Goal: Task Accomplishment & Management: Manage account settings

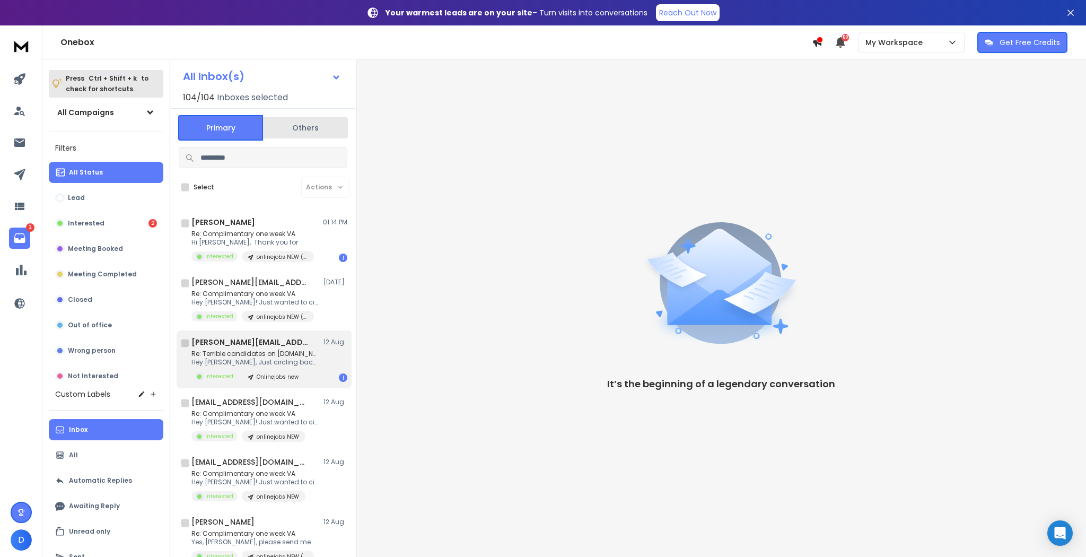
click at [231, 346] on h1 "[PERSON_NAME][EMAIL_ADDRESS][DOMAIN_NAME]" at bounding box center [249, 342] width 117 height 11
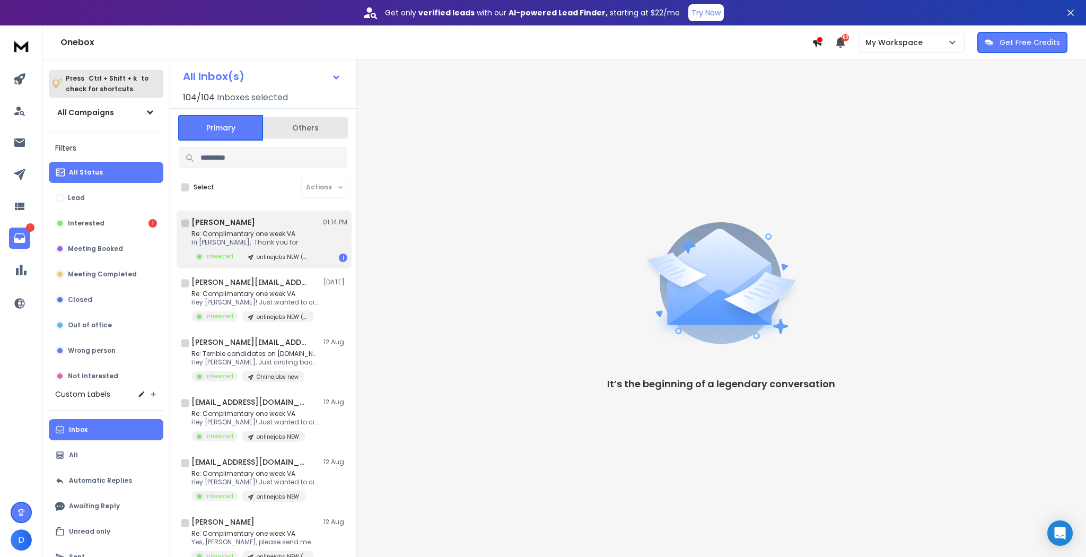
click at [231, 228] on div "Jermielyn Barrion 01:14 PM Re: Complimentary one week VA Hi Dennis, Thank you f…" at bounding box center [269, 239] width 156 height 45
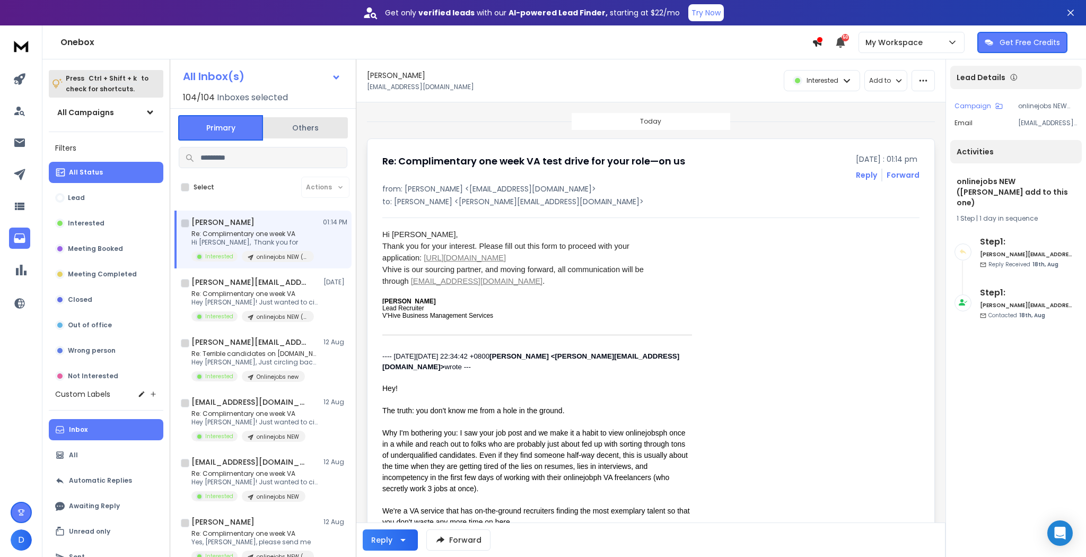
click at [184, 222] on button "button" at bounding box center [185, 223] width 8 height 8
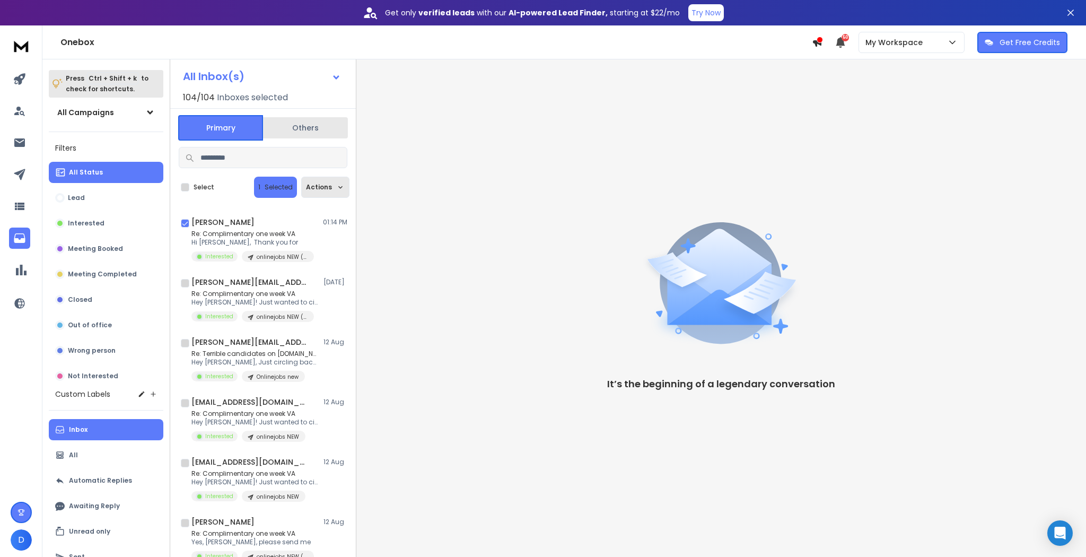
click at [322, 183] on p "Actions" at bounding box center [319, 187] width 26 height 8
click at [324, 274] on div "Archive email" at bounding box center [303, 279] width 64 height 11
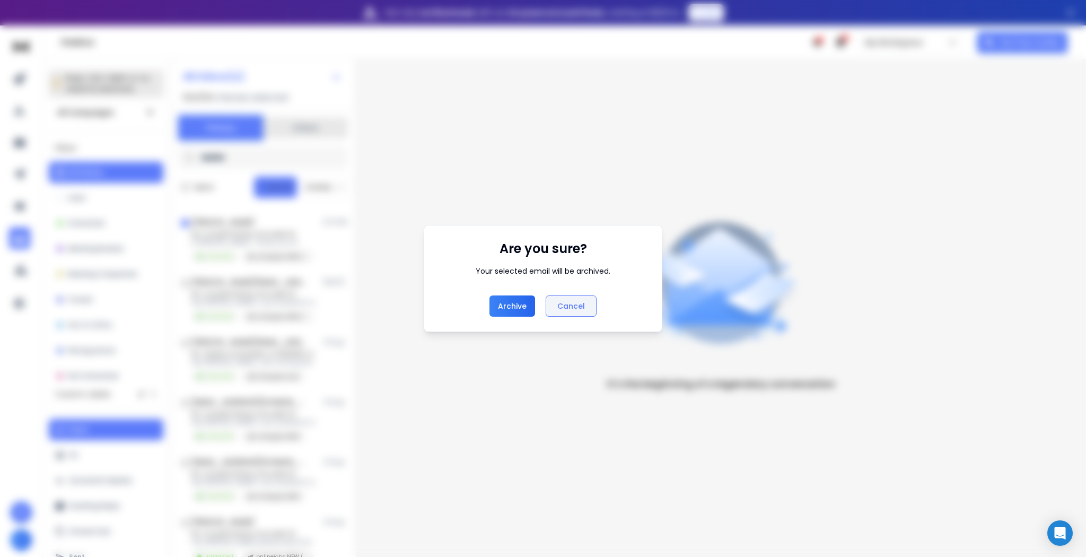
click at [518, 310] on p "archive" at bounding box center [512, 306] width 29 height 11
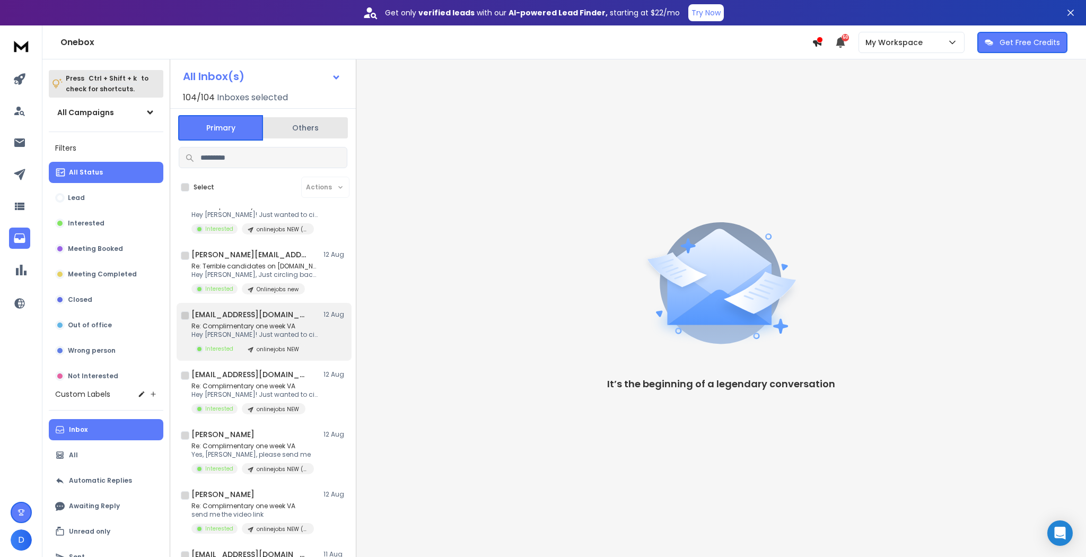
scroll to position [42, 0]
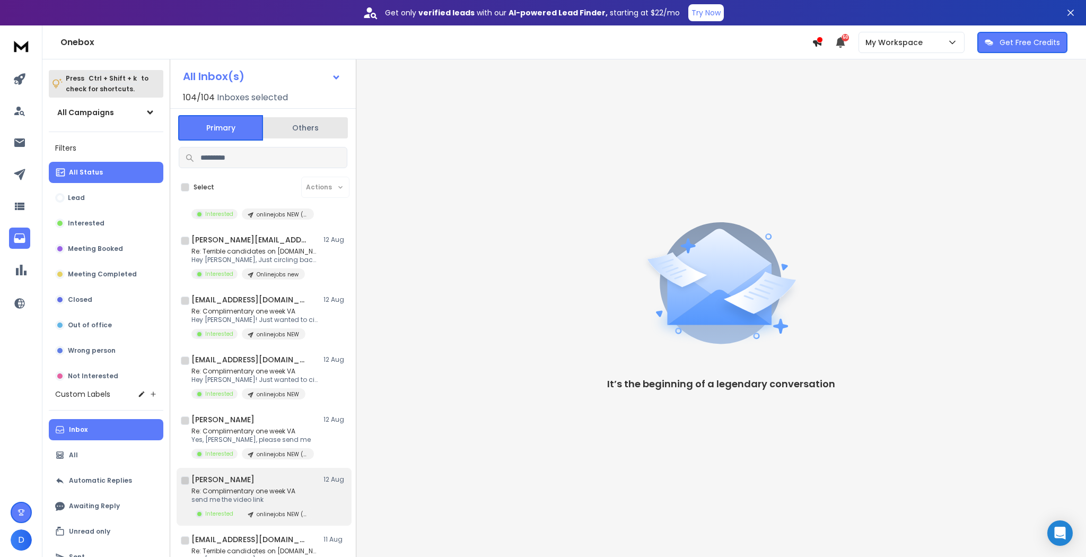
click at [185, 479] on button "button" at bounding box center [185, 480] width 8 height 8
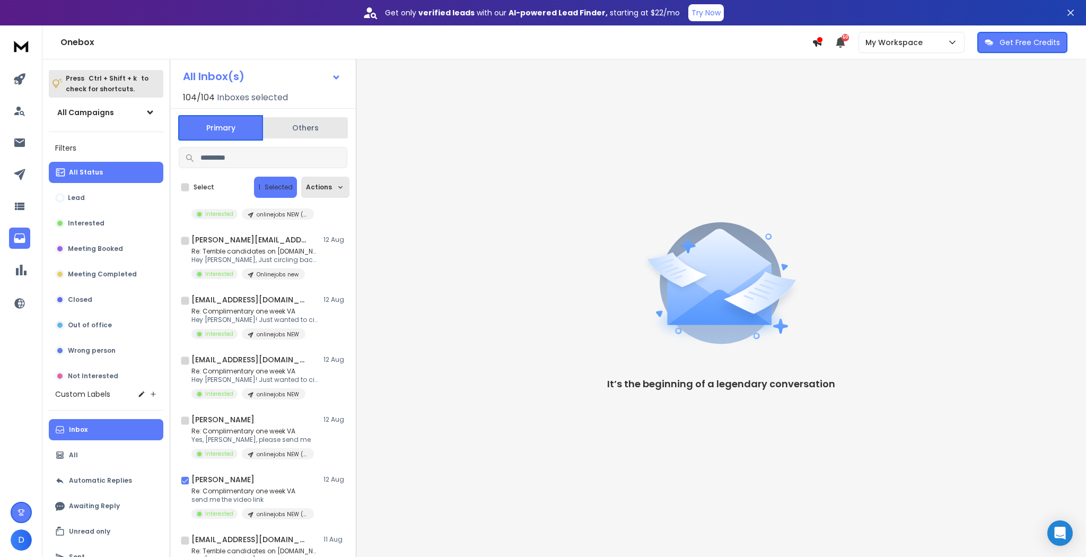
click at [327, 185] on p "Actions" at bounding box center [319, 187] width 26 height 8
click at [332, 274] on div "Archive email" at bounding box center [303, 279] width 64 height 11
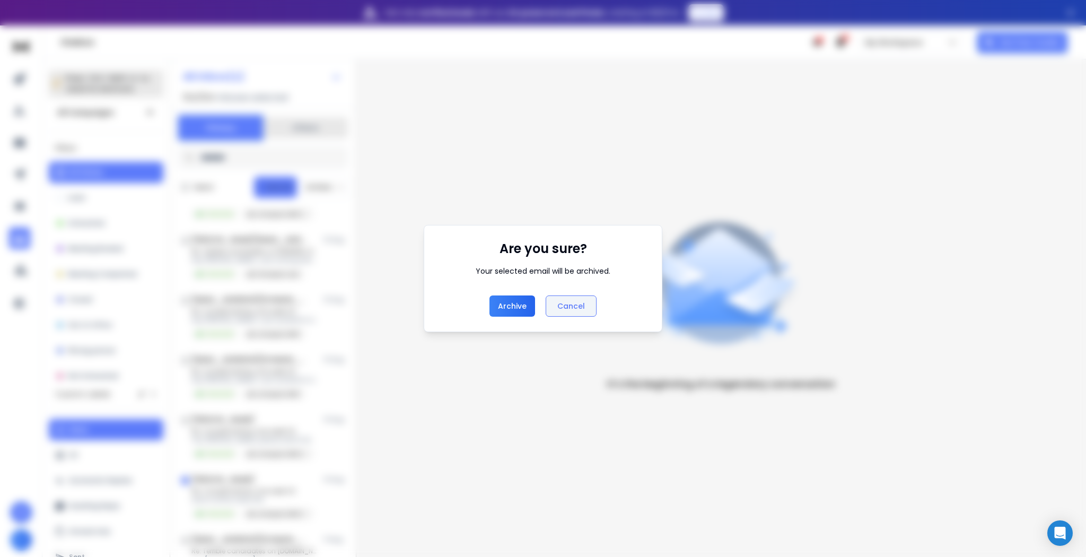
click at [513, 300] on button "archive" at bounding box center [512, 305] width 46 height 21
